Goal: Find specific page/section: Find specific page/section

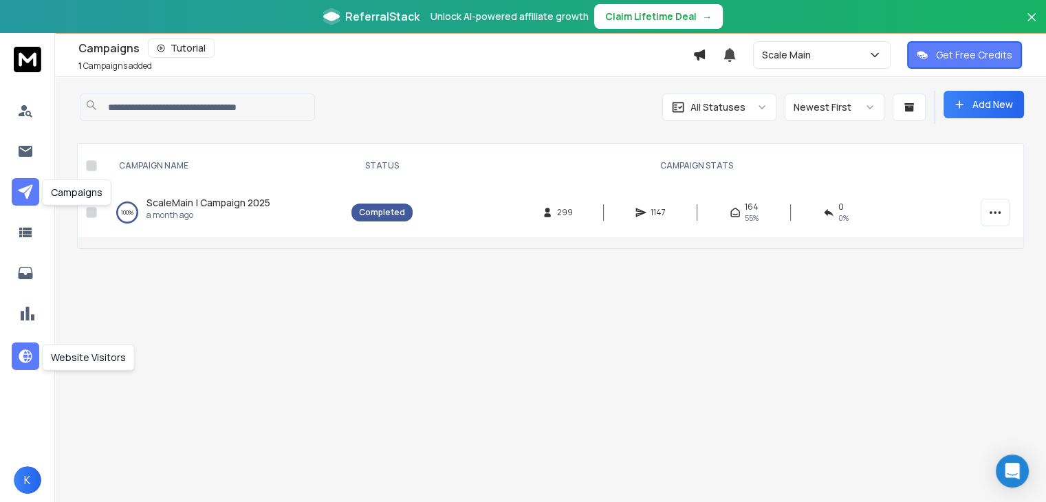
click at [19, 362] on icon at bounding box center [25, 356] width 17 height 17
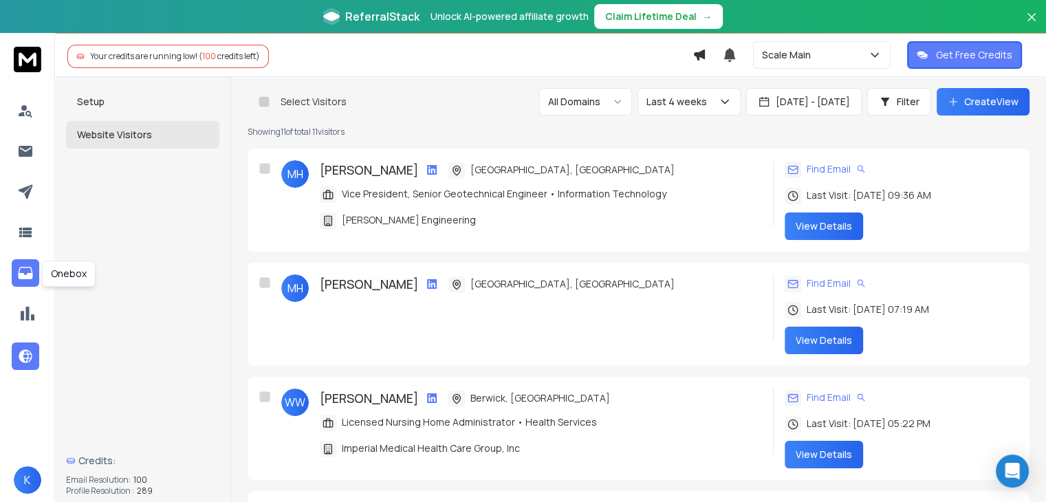
click at [21, 272] on icon at bounding box center [25, 273] width 17 height 17
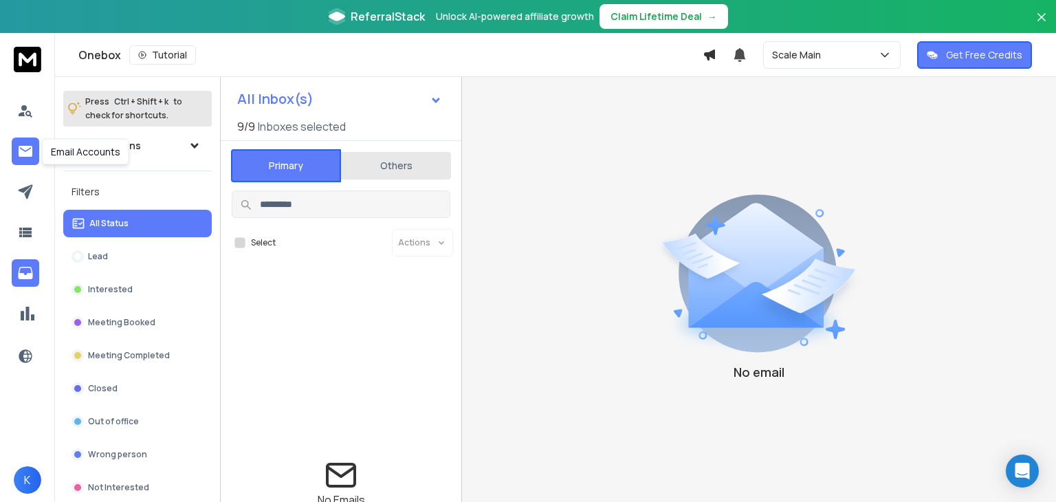
click at [25, 155] on icon at bounding box center [26, 151] width 14 height 11
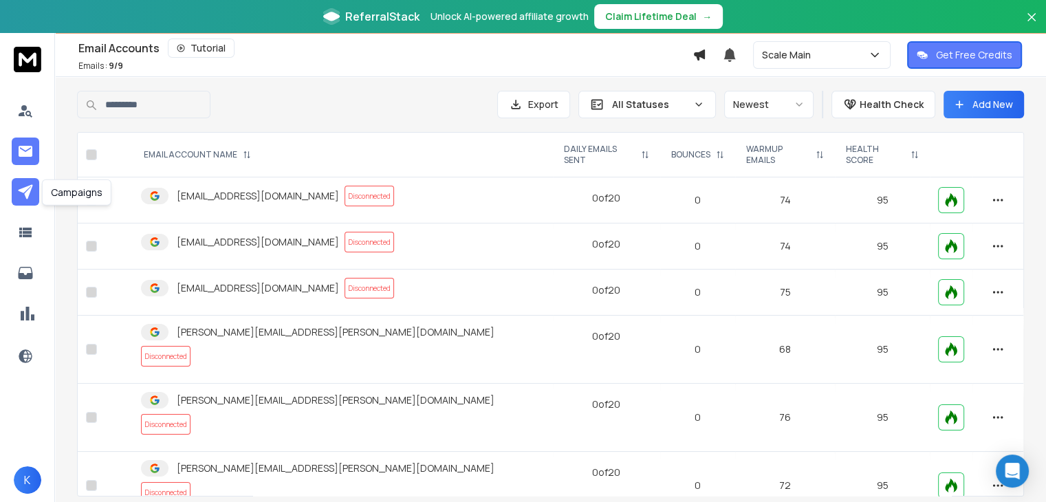
click at [28, 186] on icon at bounding box center [25, 192] width 17 height 17
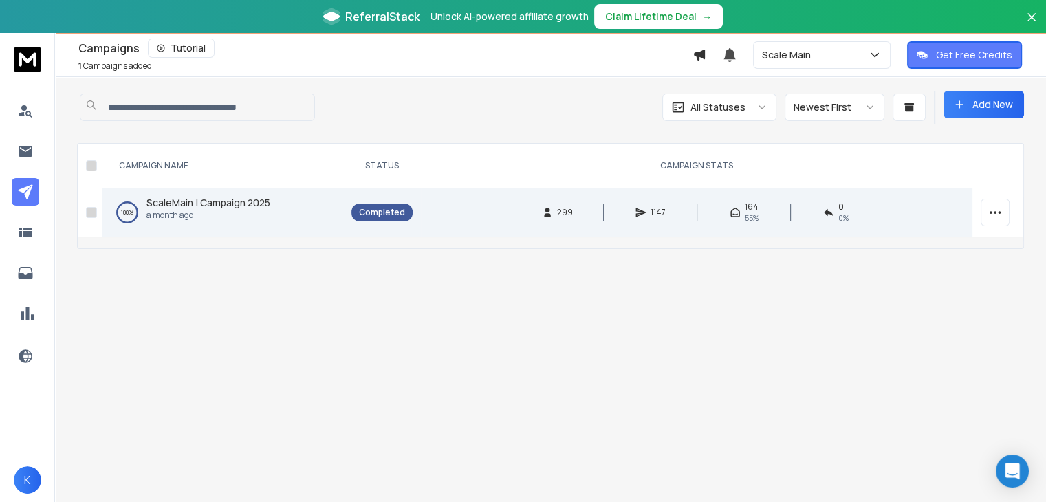
drag, startPoint x: 163, startPoint y: 204, endPoint x: 326, endPoint y: 232, distance: 165.3
click at [164, 205] on span "ScaleMain | Campaign 2025" at bounding box center [209, 202] width 124 height 13
